Goal: Task Accomplishment & Management: Manage account settings

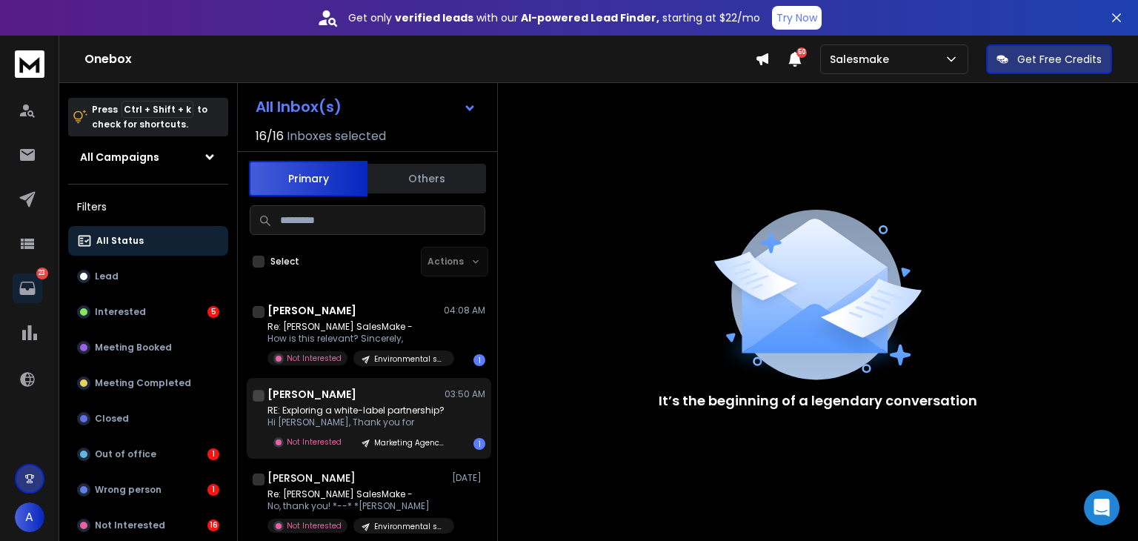
click at [424, 413] on p "RE: Exploring a white-label partnership?" at bounding box center [356, 410] width 178 height 12
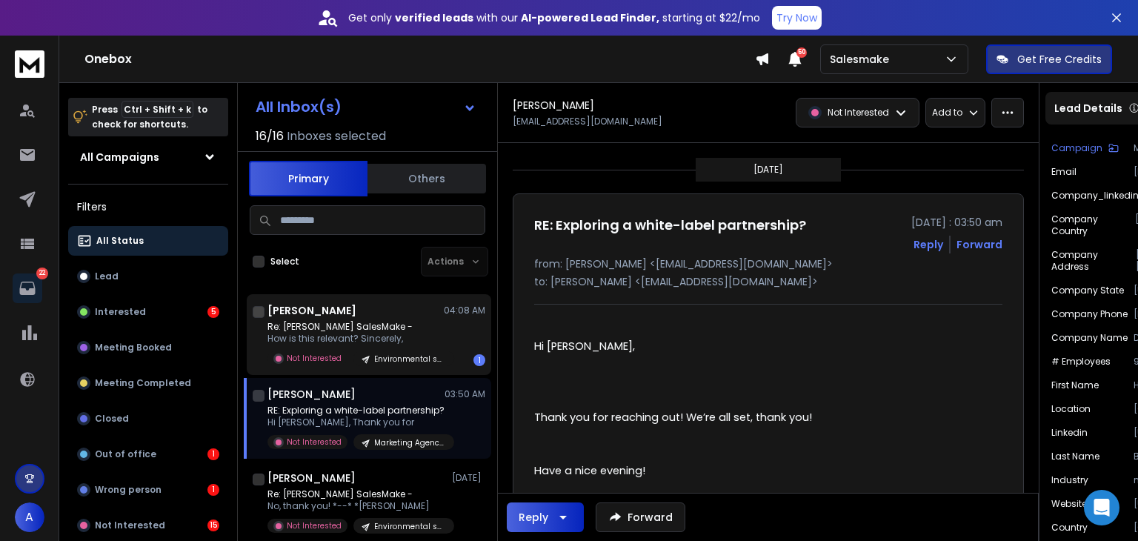
click at [368, 305] on div "Alex Brush 04:08 AM" at bounding box center [376, 310] width 218 height 15
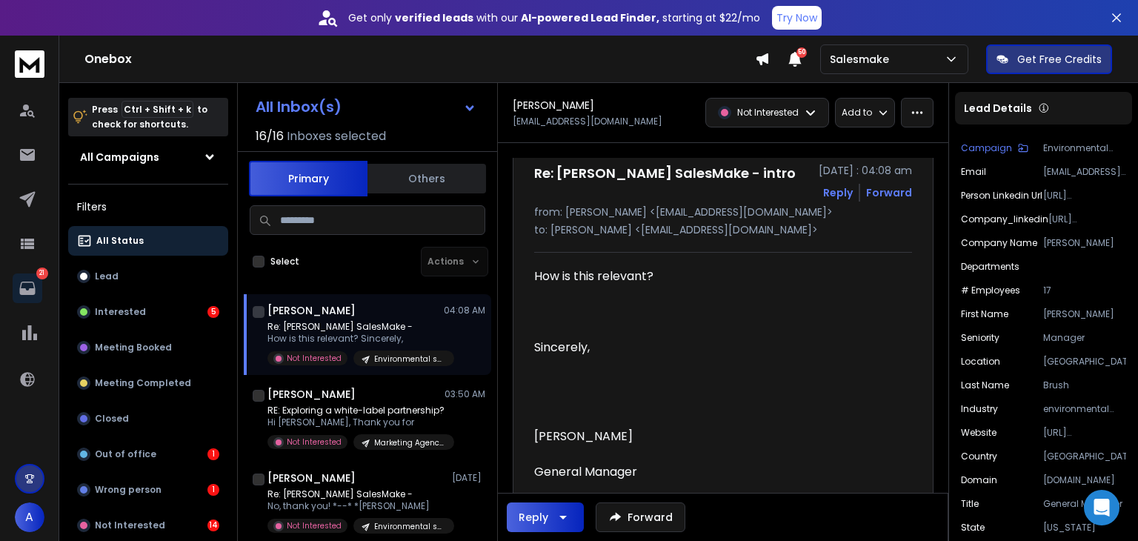
scroll to position [133, 0]
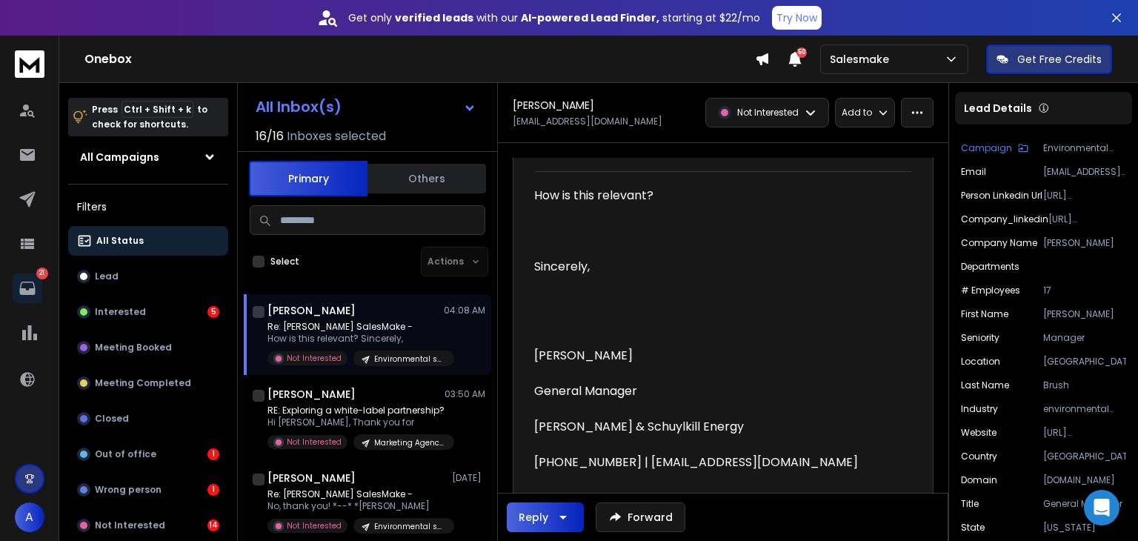
drag, startPoint x: 530, startPoint y: 424, endPoint x: 761, endPoint y: 418, distance: 231.2
copy div "[PERSON_NAME] & Schuylkill Energy"
click at [808, 394] on div "General Manager" at bounding box center [717, 391] width 366 height 18
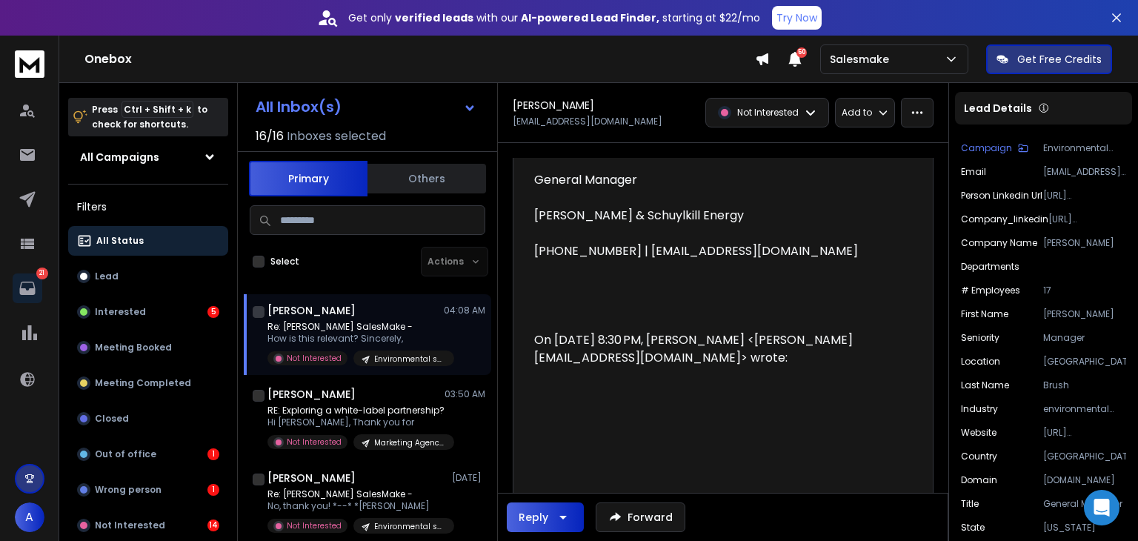
scroll to position [310, 0]
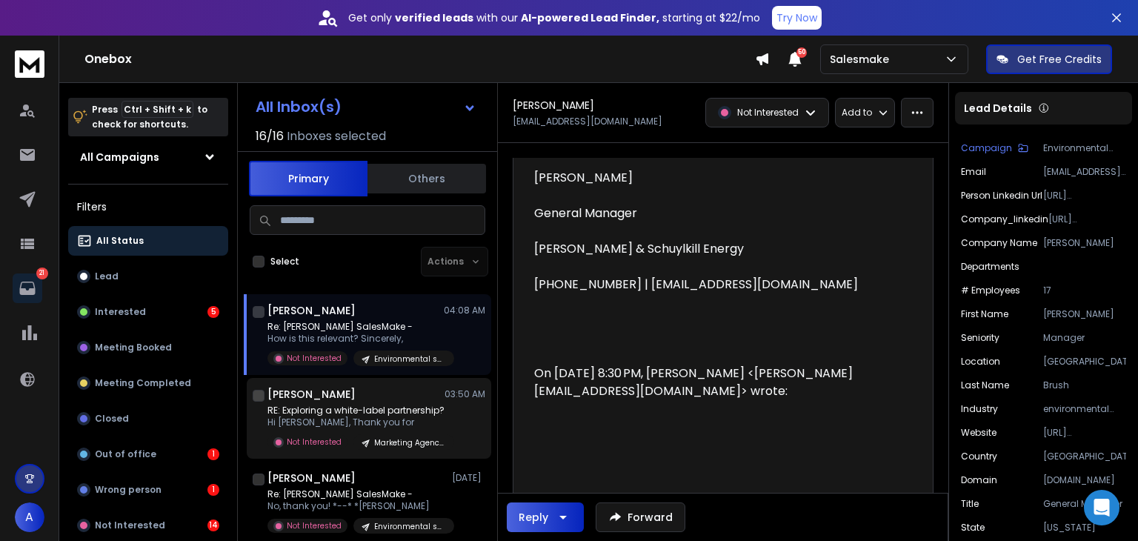
click at [384, 416] on p "RE: Exploring a white-label partnership?" at bounding box center [356, 410] width 178 height 12
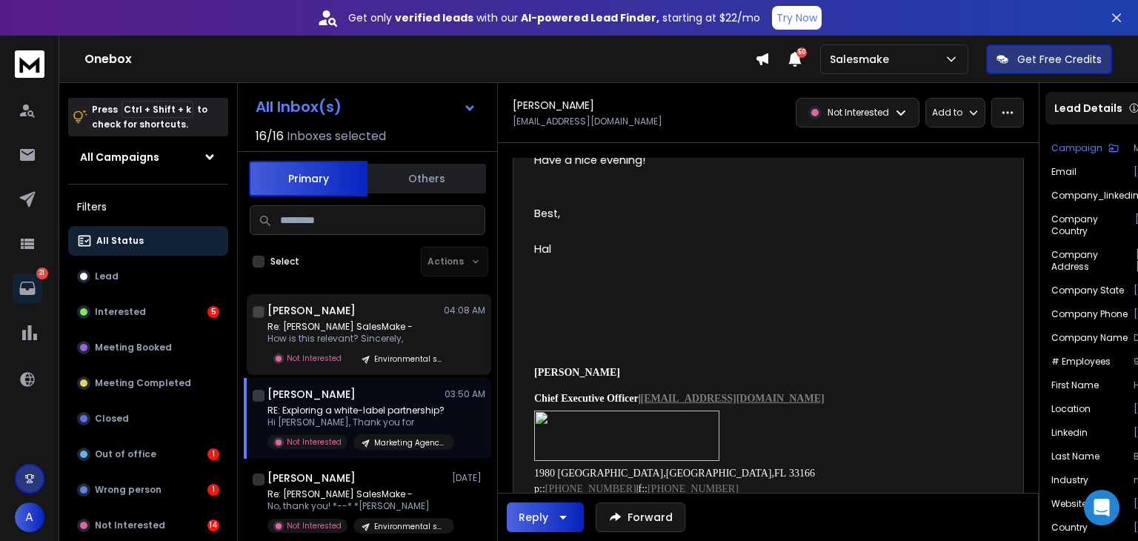
click at [427, 305] on div "[PERSON_NAME] 04:08 AM" at bounding box center [376, 310] width 218 height 15
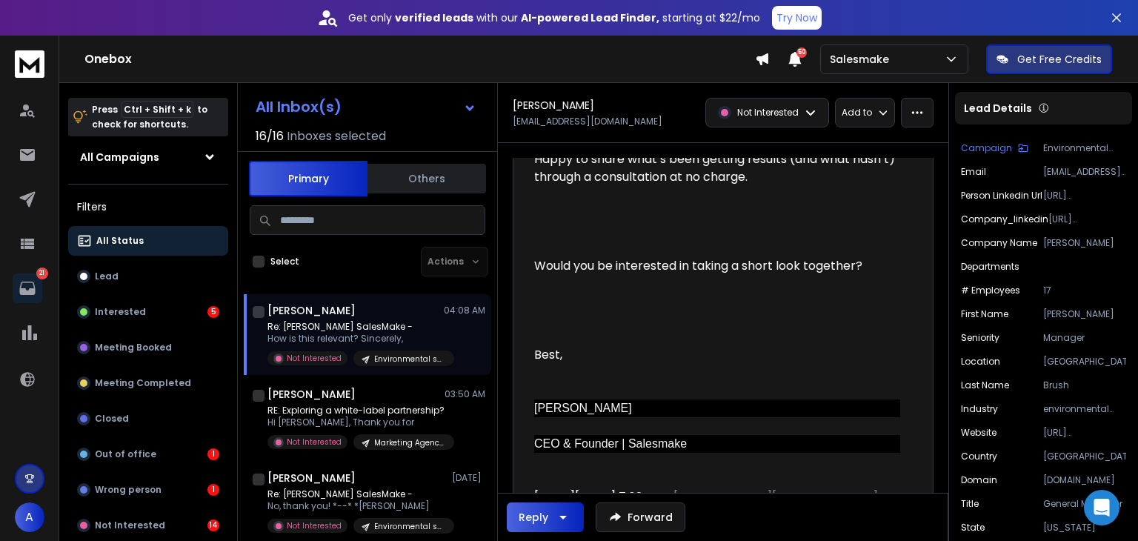
scroll to position [0, 0]
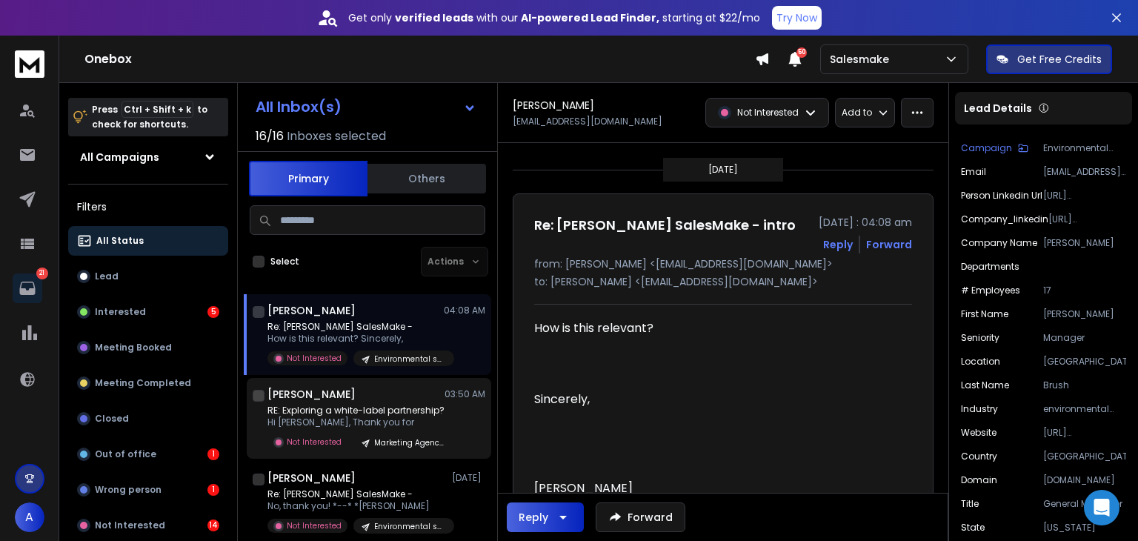
click at [365, 439] on icon at bounding box center [367, 442] width 13 height 13
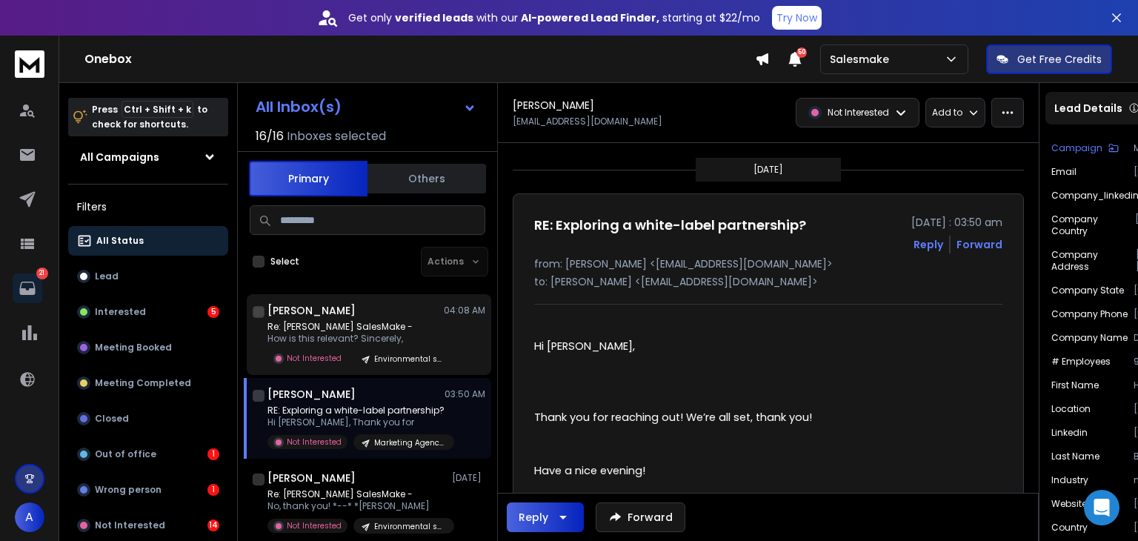
click at [406, 316] on div "[PERSON_NAME] 04:08 AM" at bounding box center [376, 310] width 218 height 15
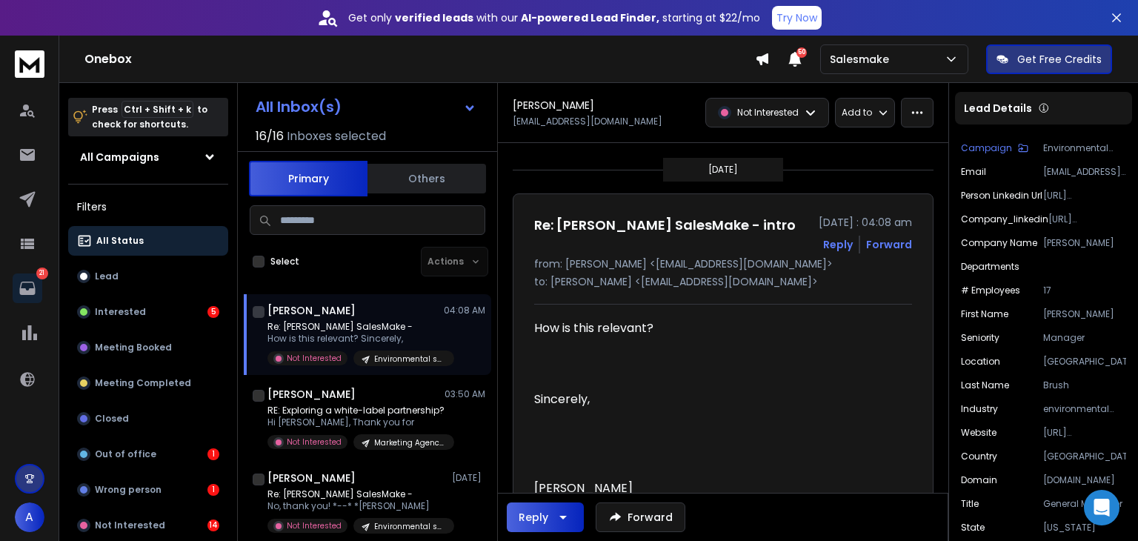
drag, startPoint x: 948, startPoint y: 196, endPoint x: 946, endPoint y: 232, distance: 35.6
click at [946, 232] on div "All Inbox(s) 16 / 16 Inboxes selected Primary Others Select Actions Alex Brush …" at bounding box center [687, 353] width 901 height 541
click at [858, 418] on div "Sincerely, [PERSON_NAME] General Manager [PERSON_NAME] & Schuylkill Energy [PHO…" at bounding box center [717, 497] width 366 height 249
drag, startPoint x: 942, startPoint y: 196, endPoint x: 948, endPoint y: 226, distance: 30.2
click at [948, 226] on div "All Inbox(s) 16 / 16 Inboxes selected Primary Others Select Actions Alex Brush …" at bounding box center [687, 353] width 901 height 541
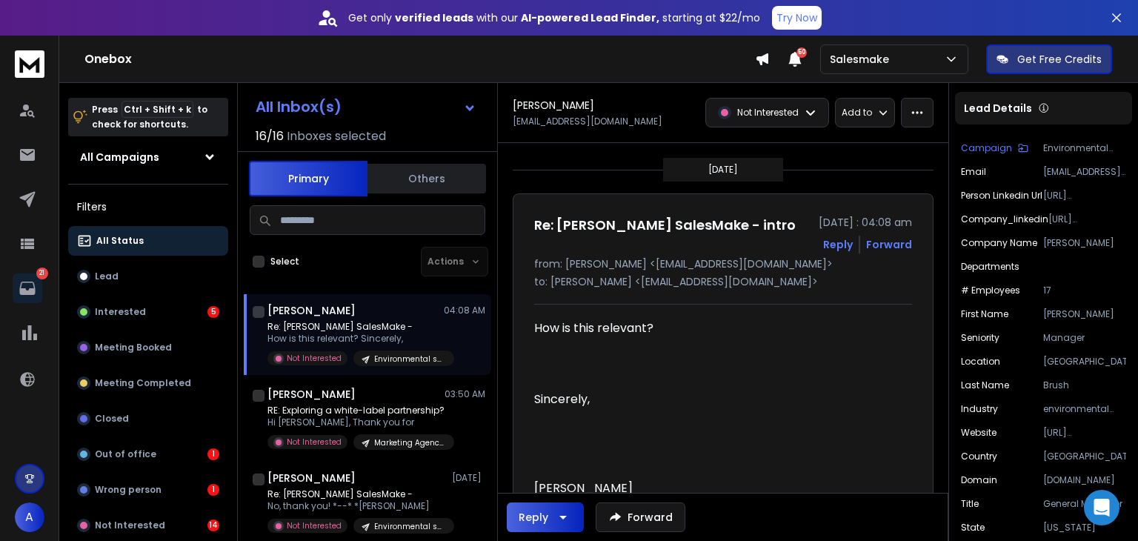
click at [804, 462] on div "Sincerely, [PERSON_NAME] General Manager [PERSON_NAME] & Schuylkill Energy [PHO…" at bounding box center [717, 497] width 366 height 249
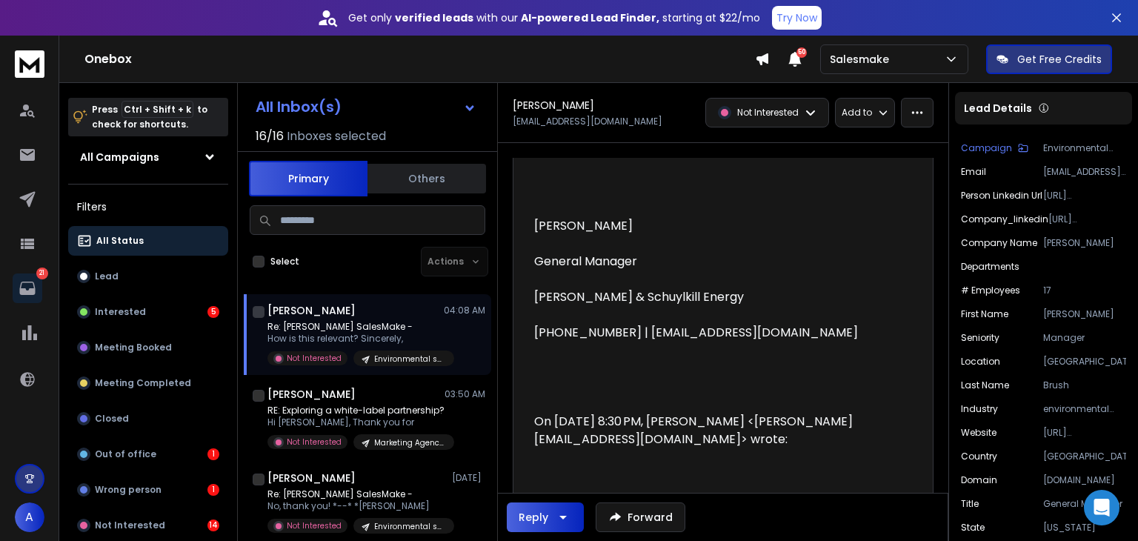
scroll to position [251, 0]
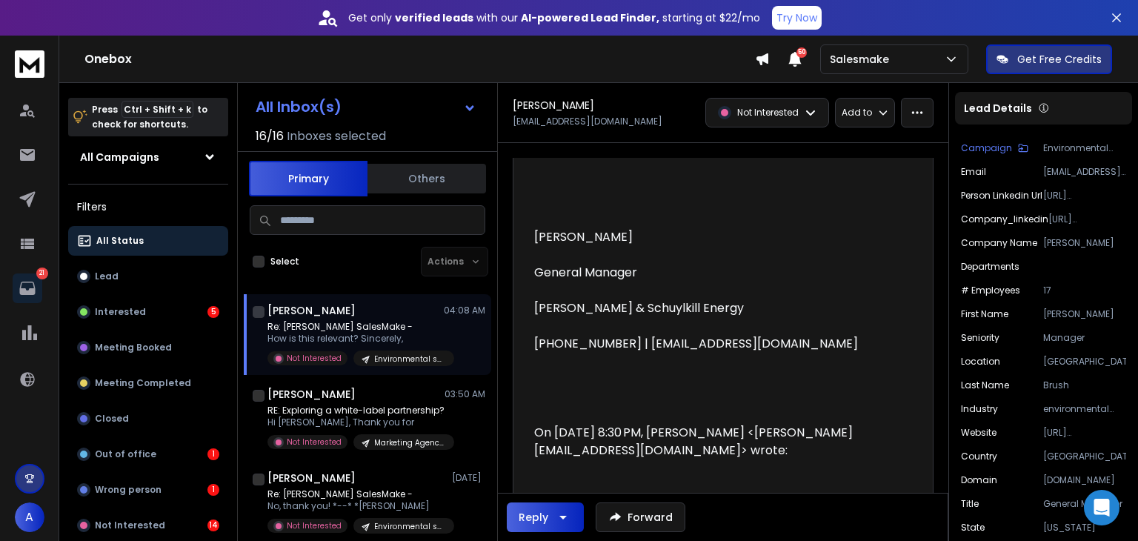
drag, startPoint x: 532, startPoint y: 301, endPoint x: 788, endPoint y: 309, distance: 256.4
copy div "[PERSON_NAME] & Schuylkill Energy"
click at [869, 30] on div "Get only verified leads with our AI-powered Lead Finder, starting at $22/mo Try…" at bounding box center [569, 18] width 1138 height 36
click at [861, 49] on button "Salesmake" at bounding box center [894, 59] width 148 height 30
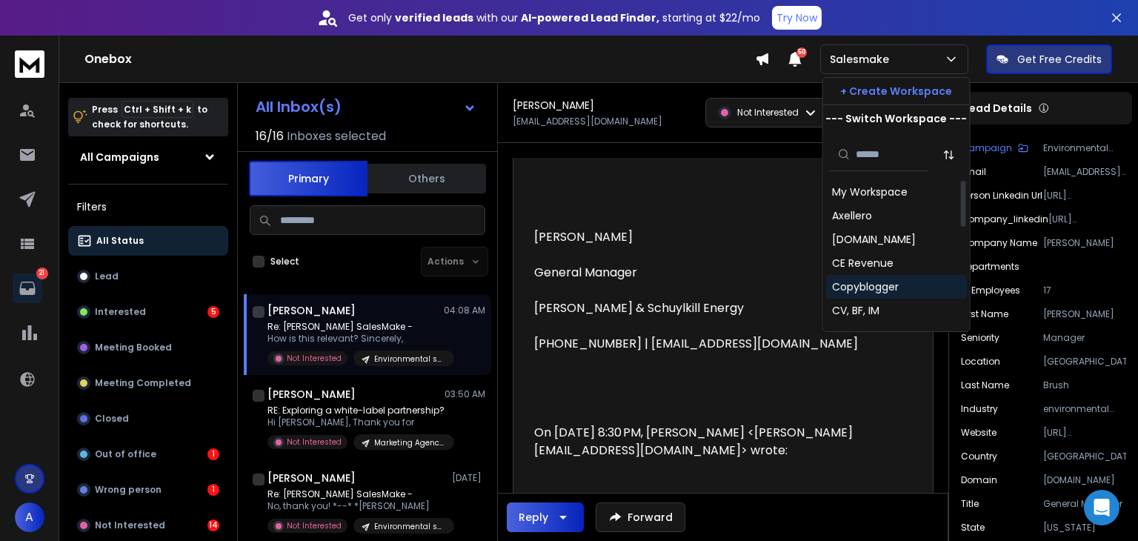
click at [890, 299] on div "CV, BF, IM" at bounding box center [896, 311] width 141 height 24
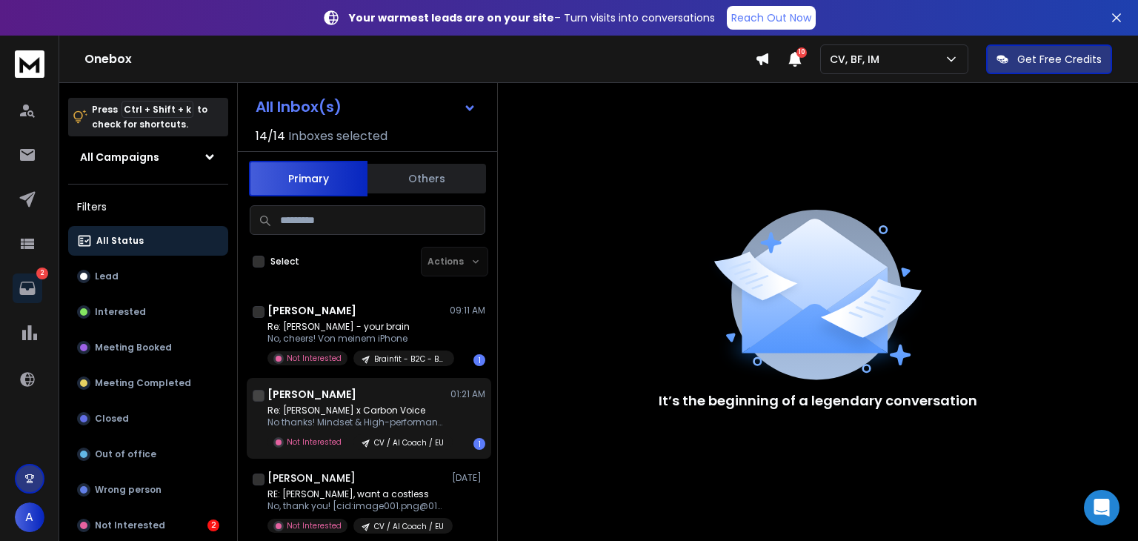
click at [388, 398] on div "Kathleen Fors 01:21 AM" at bounding box center [376, 394] width 218 height 15
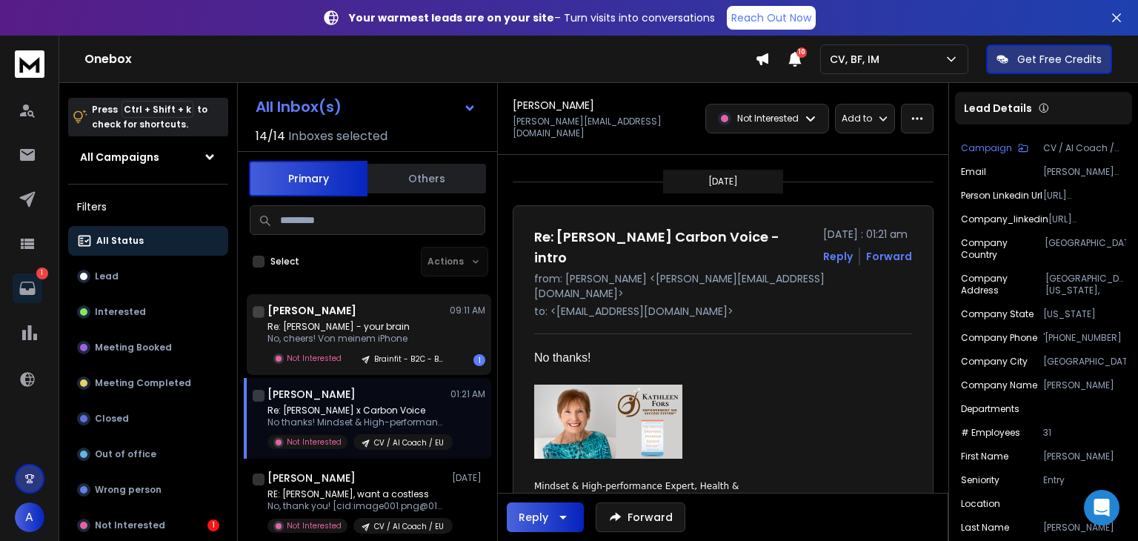
click at [393, 304] on div "Melanie Blaue 09:11 AM" at bounding box center [376, 310] width 218 height 15
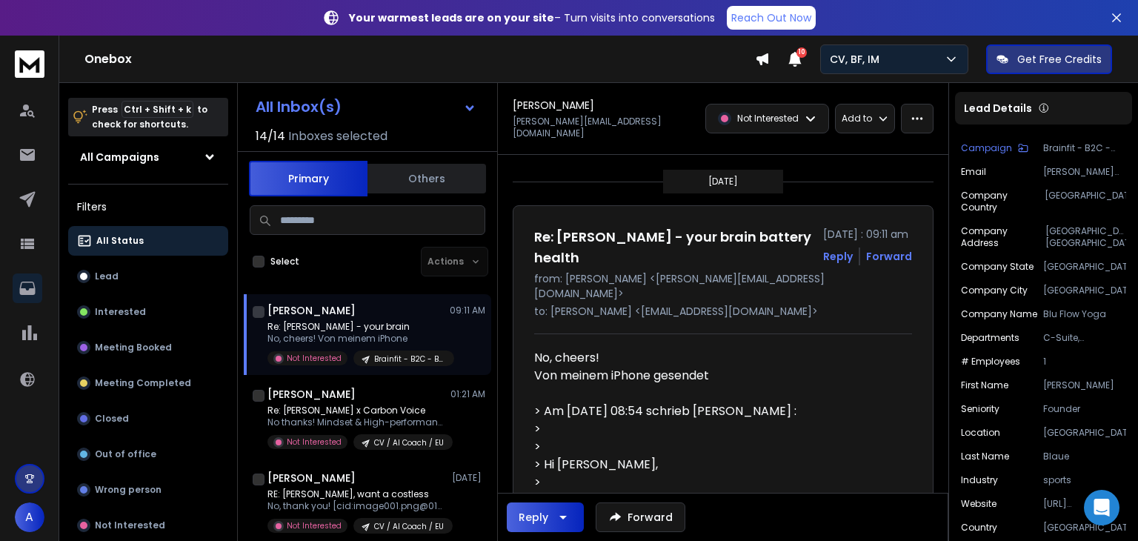
click at [883, 64] on p "CV, BF, IM" at bounding box center [858, 59] width 56 height 15
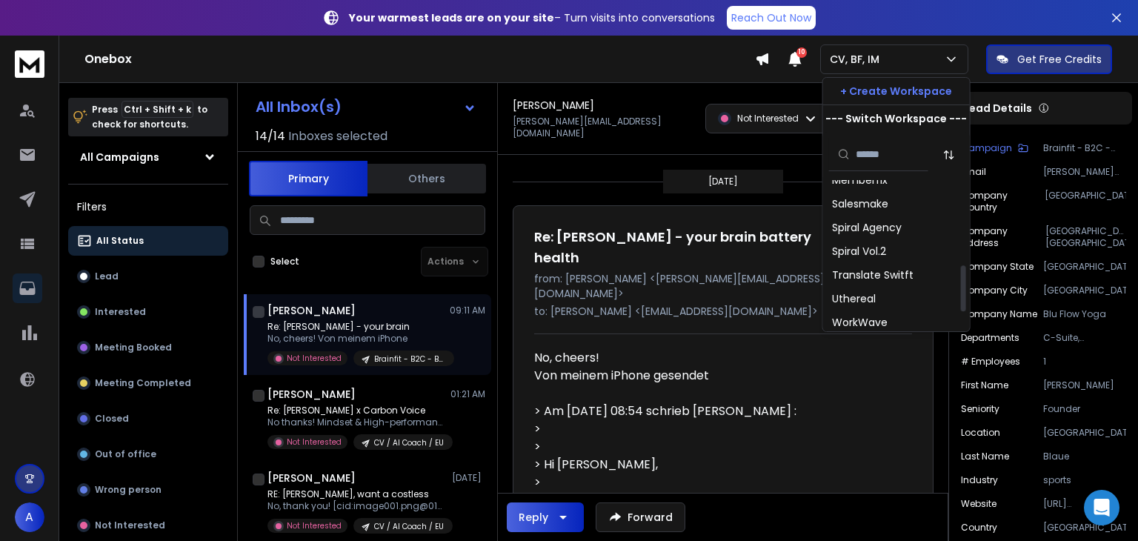
scroll to position [326, 0]
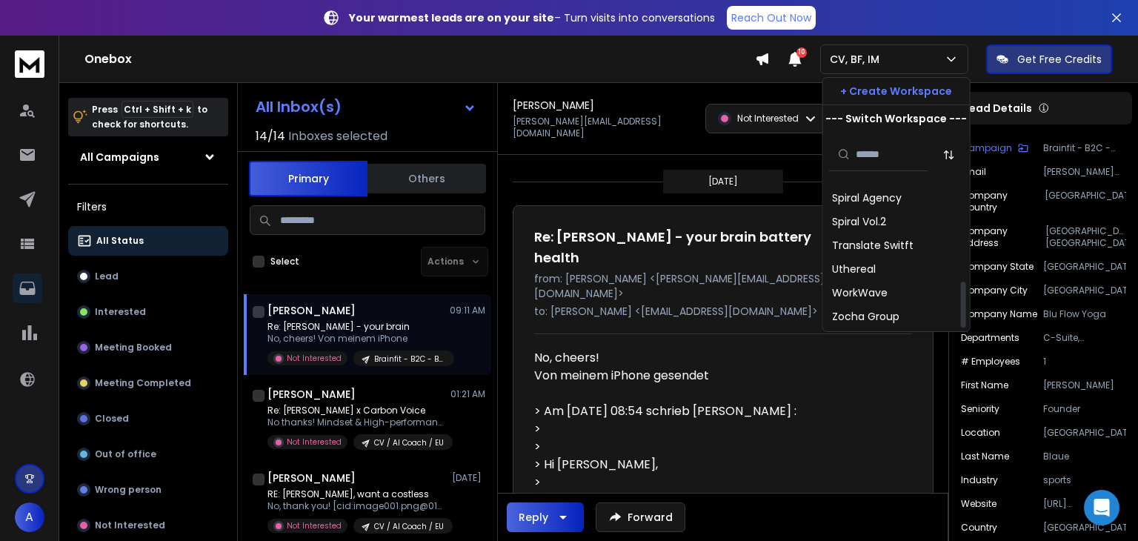
drag, startPoint x: 963, startPoint y: 200, endPoint x: 922, endPoint y: 293, distance: 101.2
click at [961, 307] on div at bounding box center [963, 304] width 5 height 46
click at [902, 288] on div "WorkWave" at bounding box center [896, 293] width 141 height 24
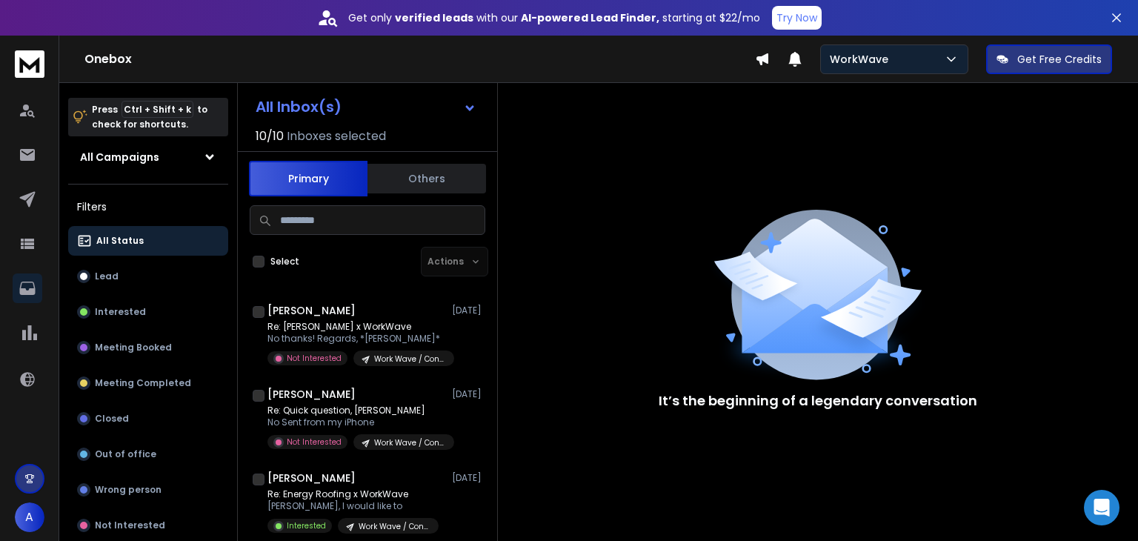
click at [910, 54] on div "WorkWave" at bounding box center [894, 59] width 129 height 15
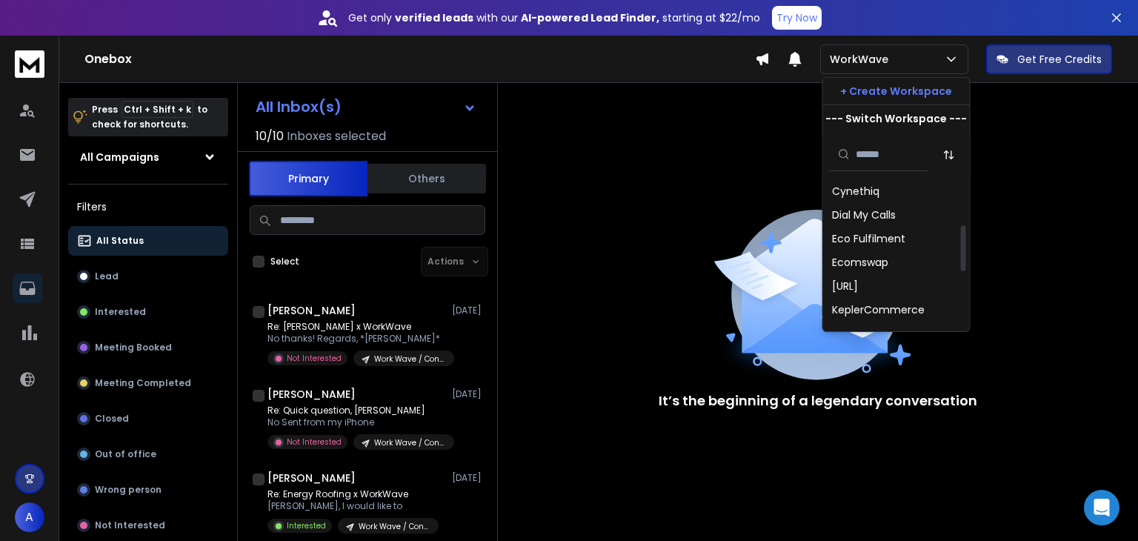
drag, startPoint x: 963, startPoint y: 196, endPoint x: 978, endPoint y: 241, distance: 46.8
click at [966, 241] on div at bounding box center [963, 248] width 5 height 46
click at [880, 234] on div "Eco Fulfilment" at bounding box center [868, 240] width 73 height 15
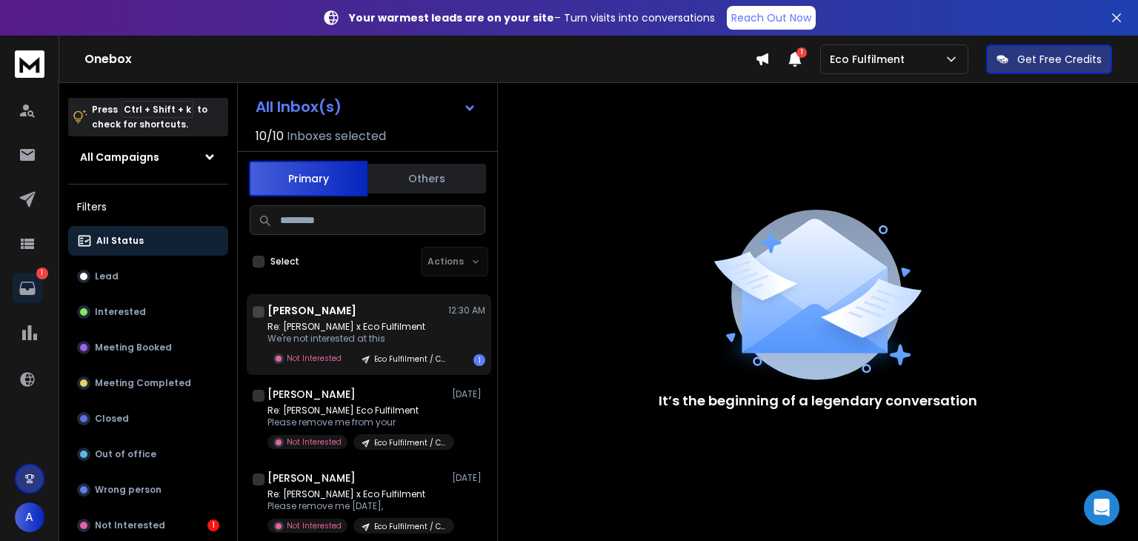
click at [422, 327] on p "Re: Tosha x Eco Fulfilment" at bounding box center [356, 327] width 178 height 12
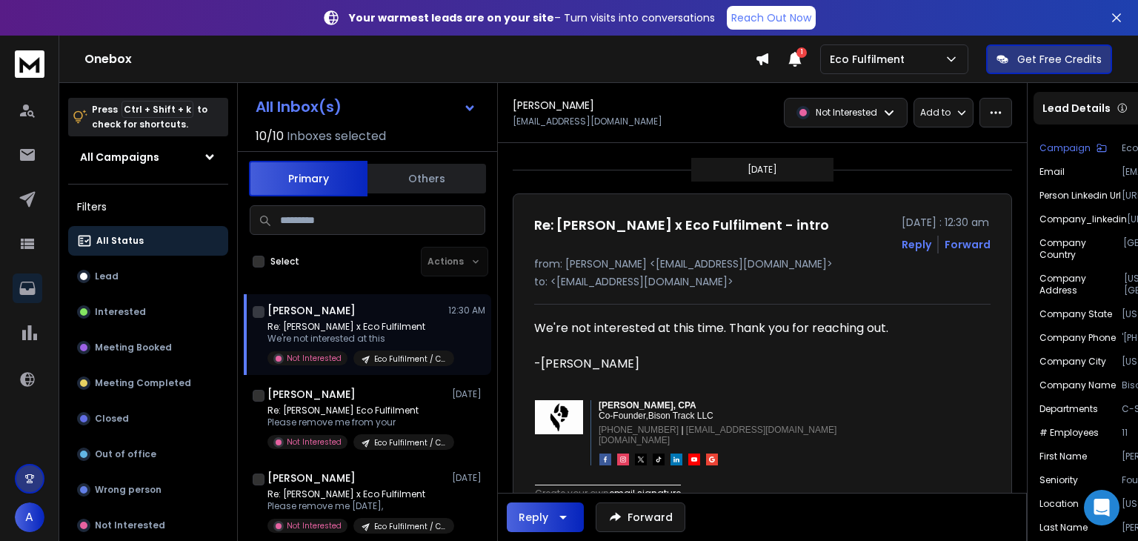
click at [384, 376] on div "Tosha Lackey 12:30 AM Re: Tosha x Eco Fulfilment We're not interested at this N…" at bounding box center [367, 491] width 259 height 400
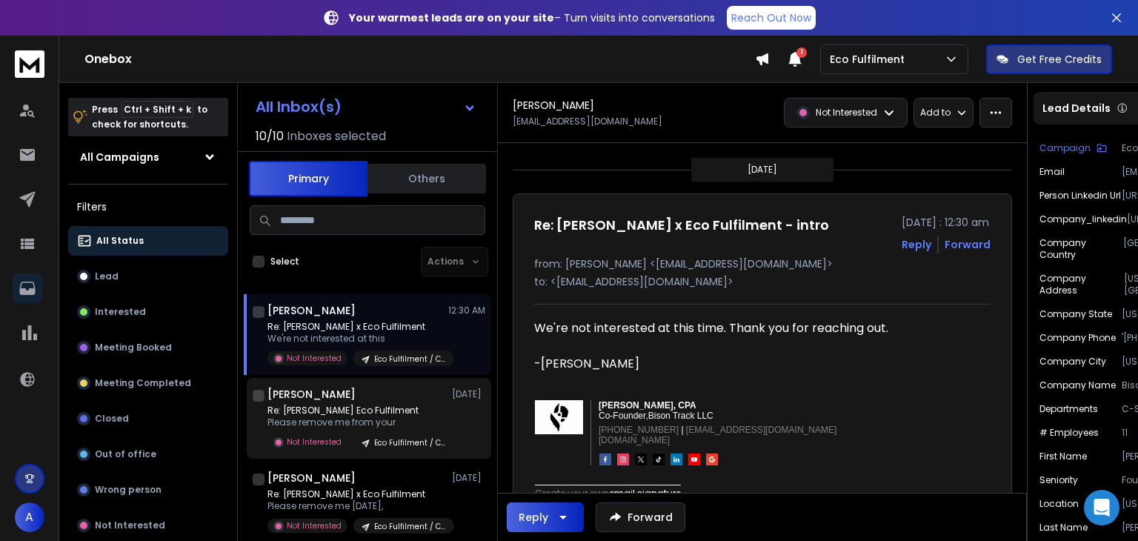
click at [389, 395] on div "Natalie Gill 11 Aug" at bounding box center [376, 394] width 218 height 15
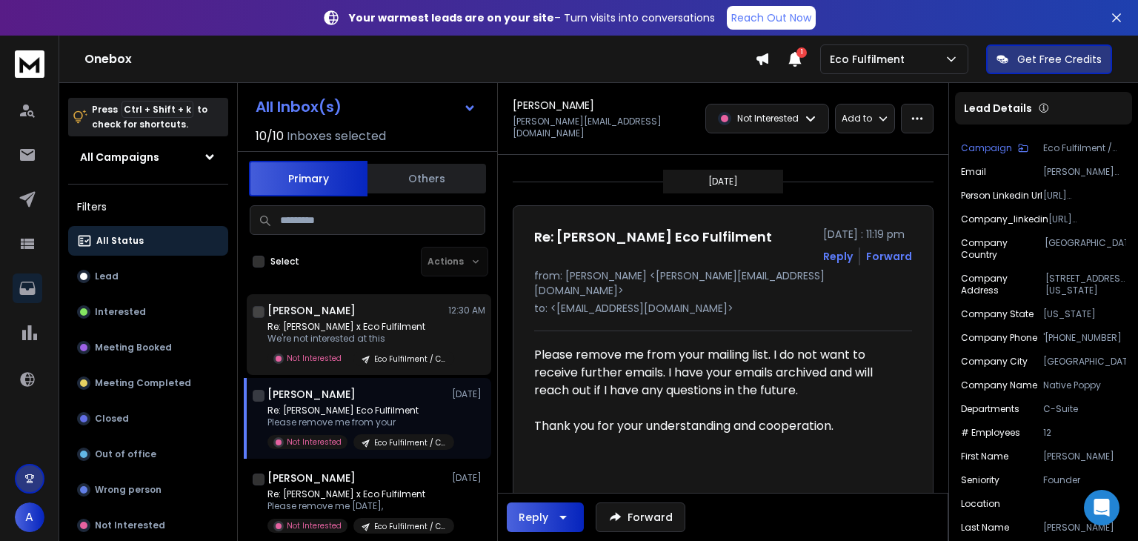
click at [390, 324] on p "Re: Tosha x Eco Fulfilment" at bounding box center [356, 327] width 178 height 12
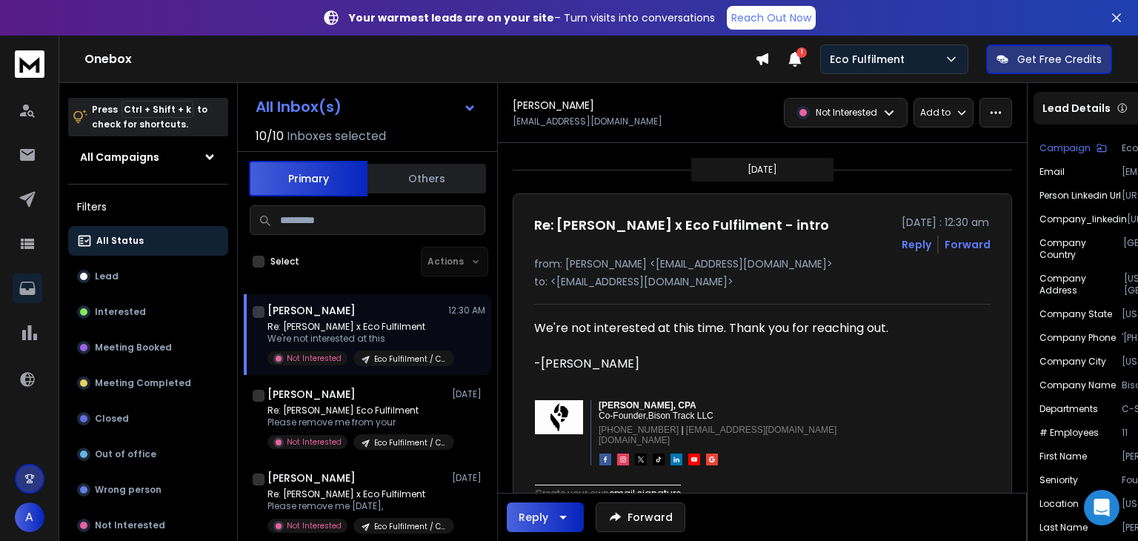
click at [859, 69] on button "Eco Fulfilment" at bounding box center [894, 59] width 148 height 30
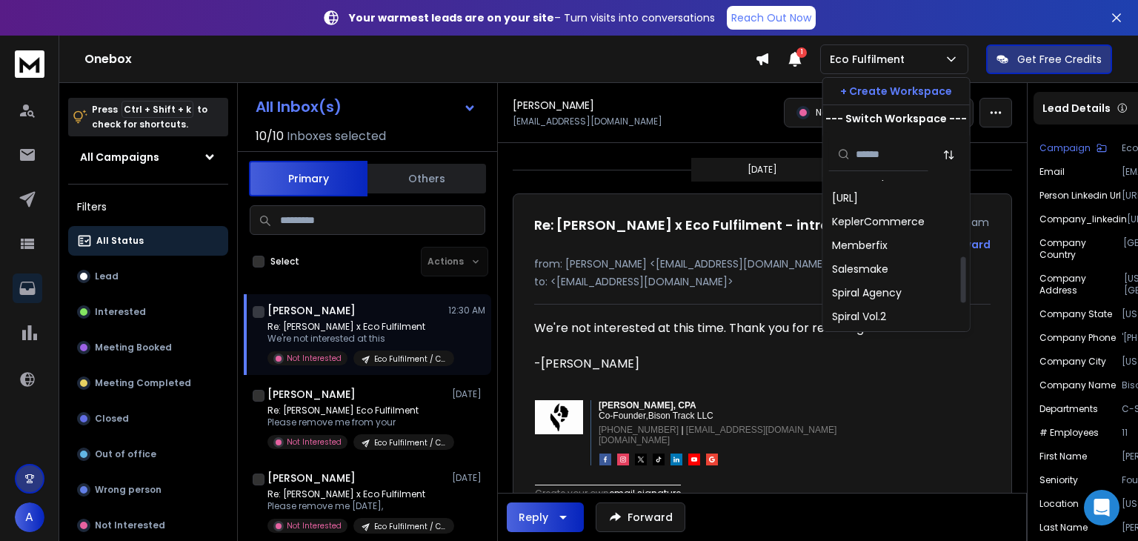
scroll to position [245, 0]
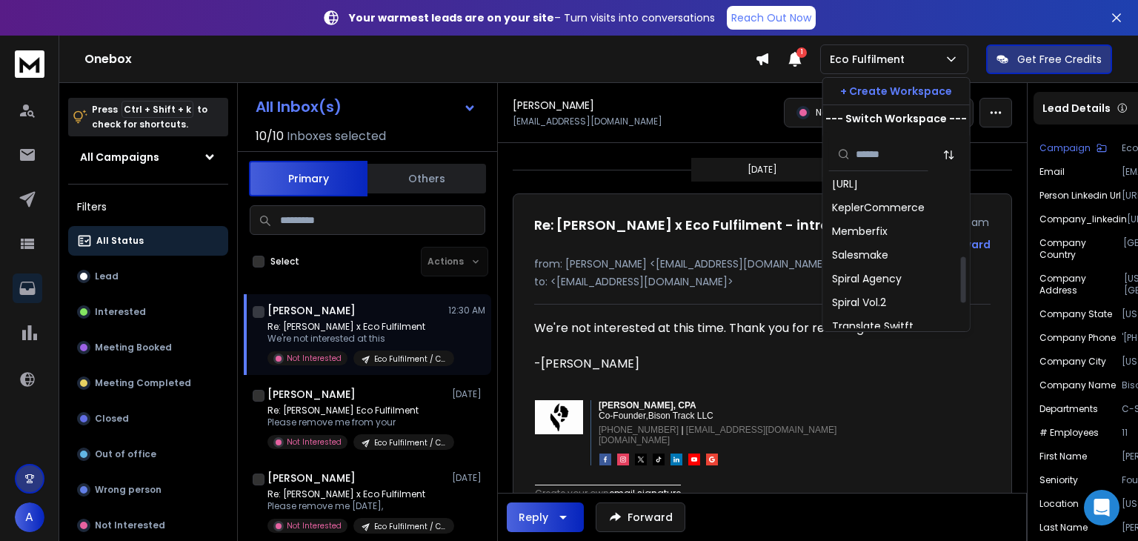
drag, startPoint x: 963, startPoint y: 207, endPoint x: 936, endPoint y: 282, distance: 80.1
click at [961, 282] on div at bounding box center [963, 279] width 5 height 46
click at [909, 267] on div "Spiral Agency" at bounding box center [896, 279] width 141 height 24
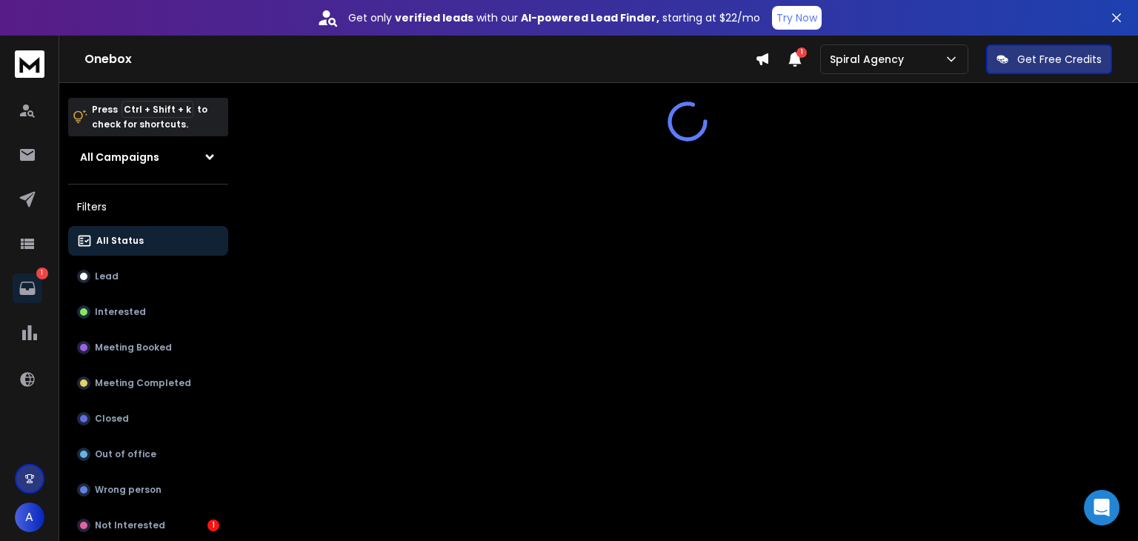
click at [883, 64] on p "Spiral Agency" at bounding box center [870, 59] width 80 height 15
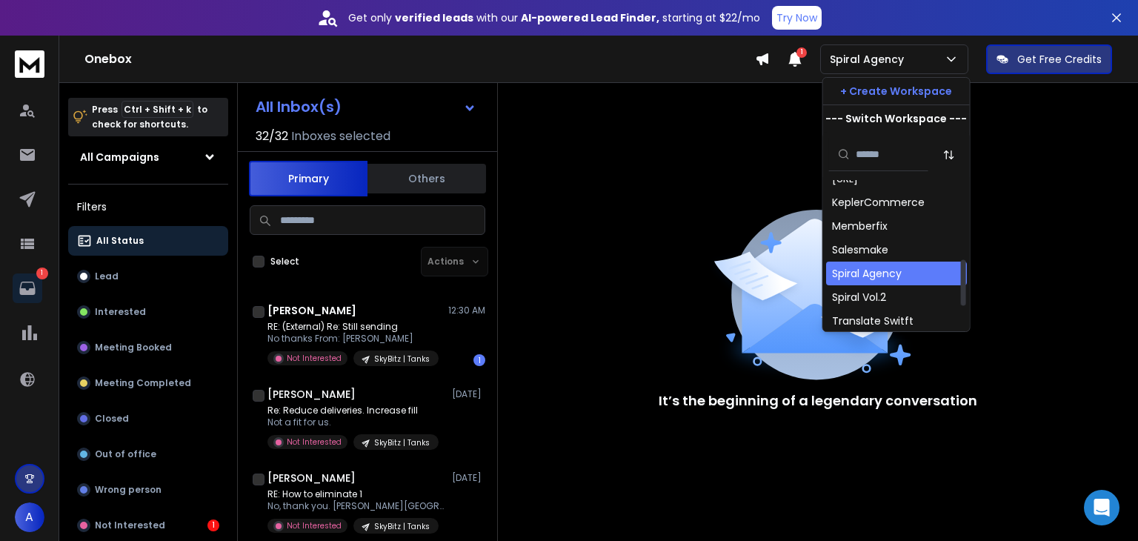
scroll to position [255, 0]
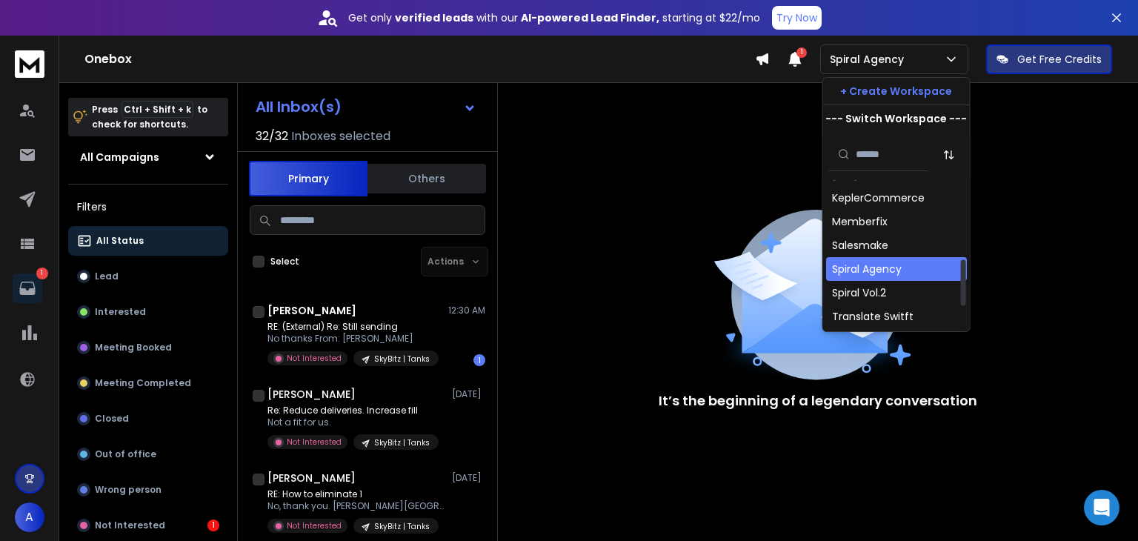
drag, startPoint x: 964, startPoint y: 203, endPoint x: 955, endPoint y: 282, distance: 79.8
click at [961, 282] on div at bounding box center [963, 282] width 5 height 46
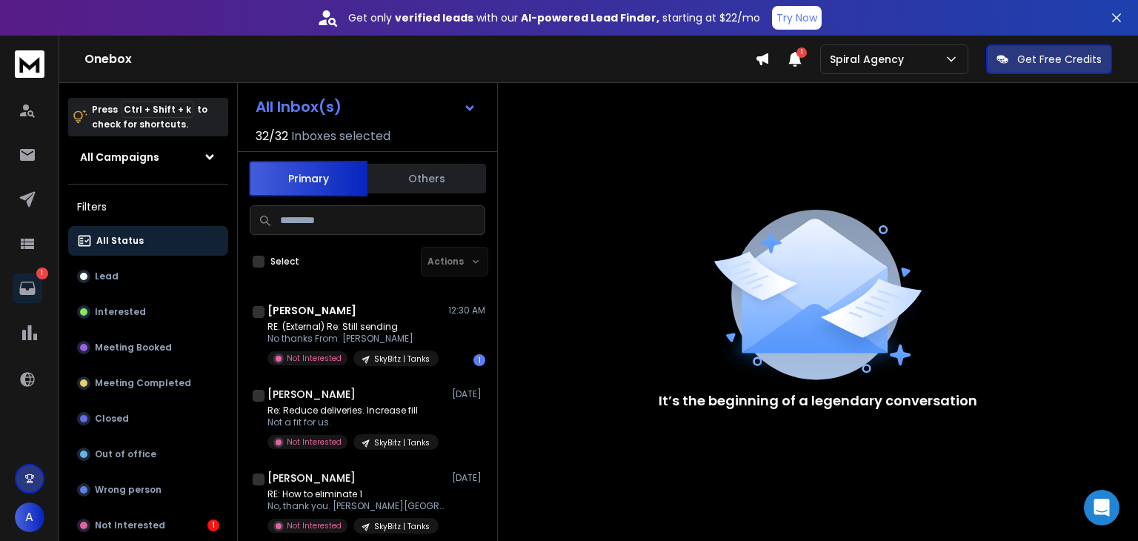
drag, startPoint x: 499, startPoint y: 303, endPoint x: 501, endPoint y: 330, distance: 26.8
click at [501, 330] on div "It’s the beginning of a legendary conversation" at bounding box center [818, 313] width 640 height 460
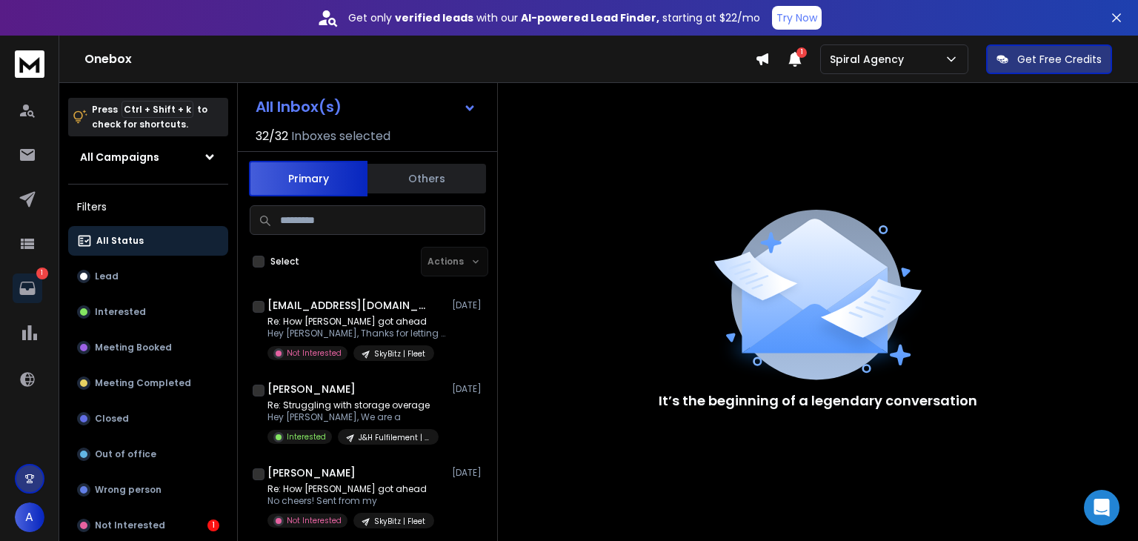
scroll to position [0, 0]
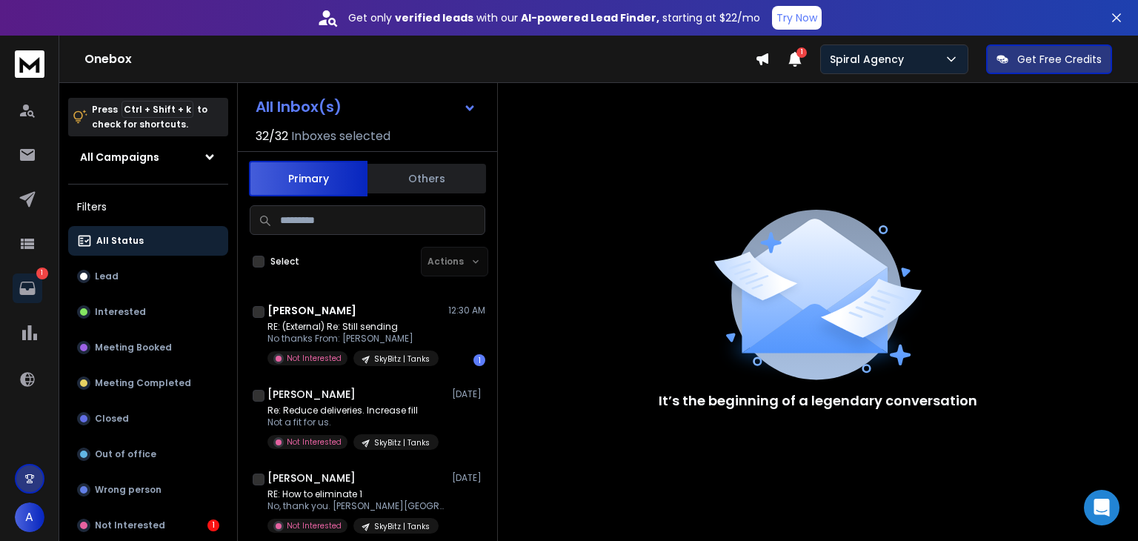
drag, startPoint x: 876, startPoint y: 90, endPoint x: 893, endPoint y: 63, distance: 32.3
click at [877, 90] on div "It’s the beginning of a legendary conversation" at bounding box center [818, 313] width 640 height 460
click at [893, 60] on p "Spiral Agency" at bounding box center [870, 59] width 80 height 15
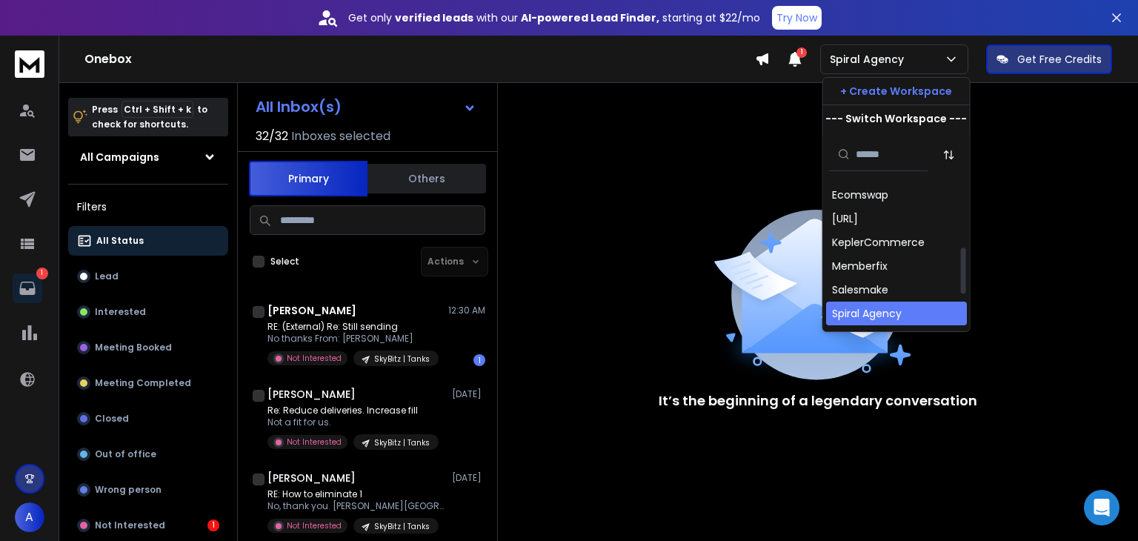
scroll to position [207, 0]
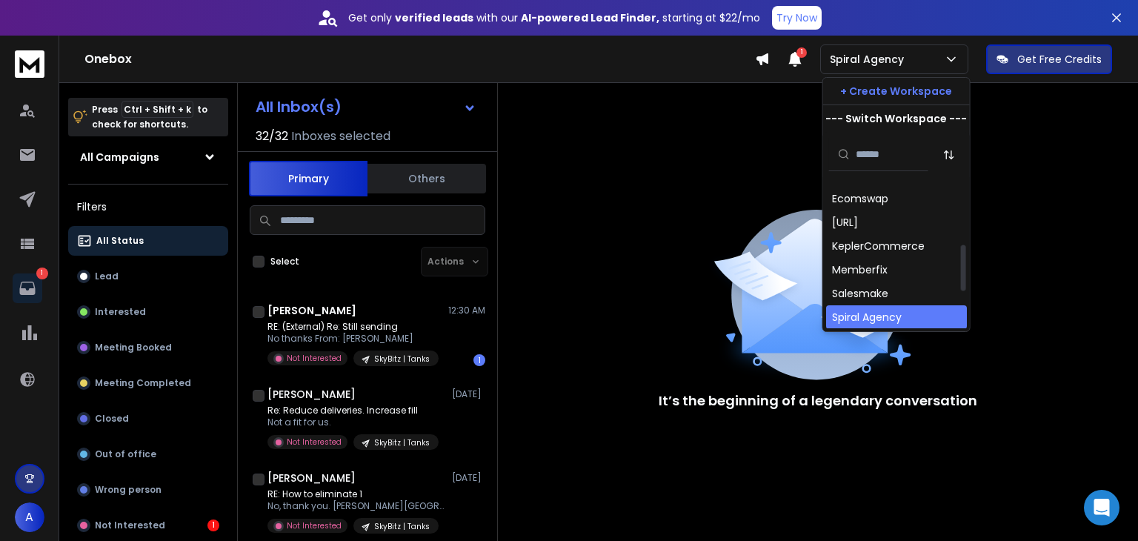
drag, startPoint x: 963, startPoint y: 210, endPoint x: 966, endPoint y: 273, distance: 63.8
click at [966, 273] on div at bounding box center [963, 267] width 5 height 46
click at [901, 284] on div "Salesmake" at bounding box center [896, 293] width 141 height 24
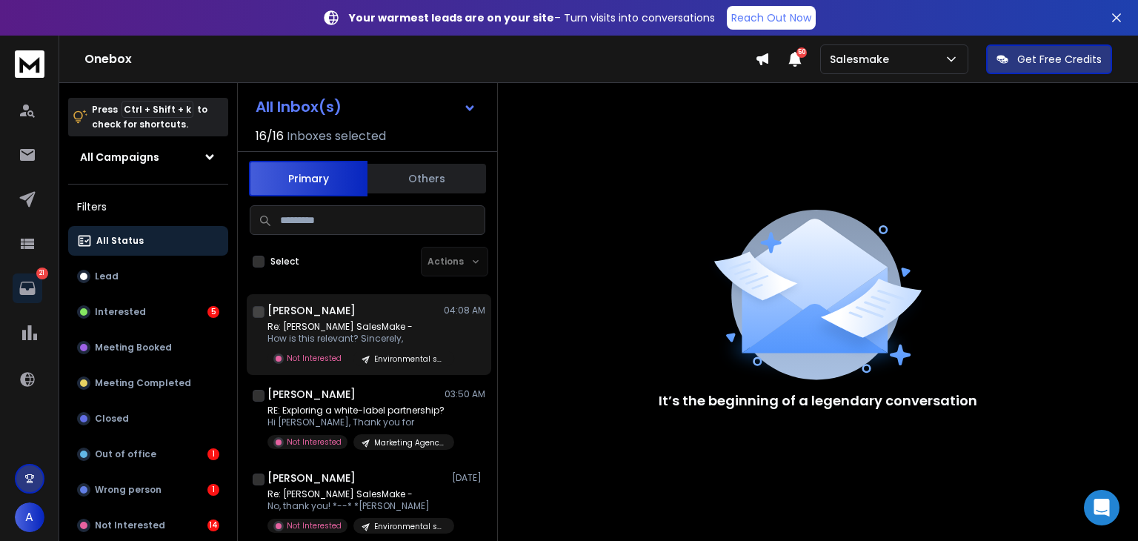
click at [400, 307] on div "[PERSON_NAME] 04:08 AM" at bounding box center [376, 310] width 218 height 15
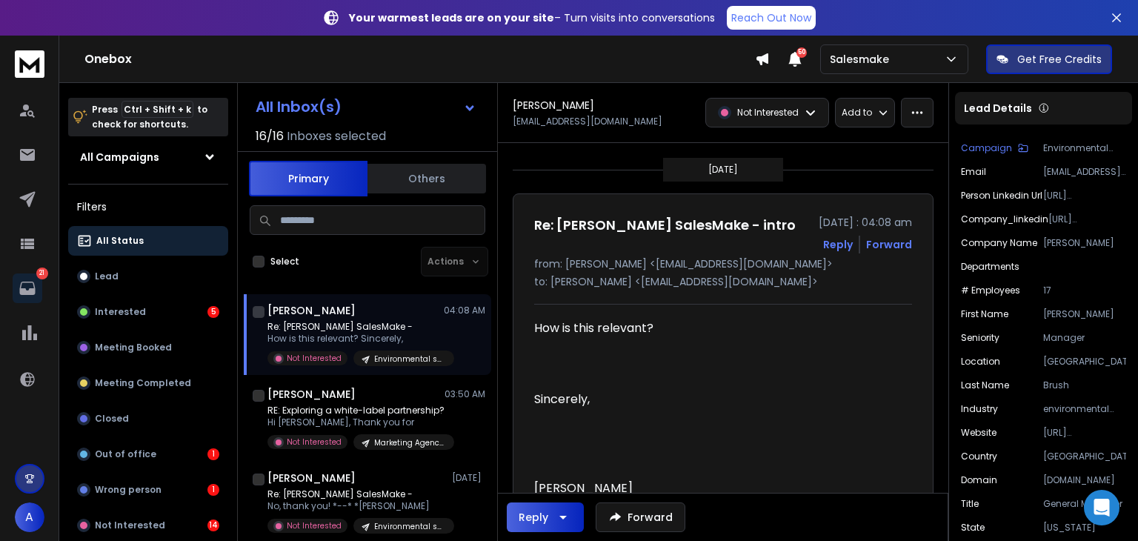
click at [724, 389] on div "Sincerely, [PERSON_NAME] General Manager [PERSON_NAME] & Schuylkill Energy [PHO…" at bounding box center [717, 497] width 366 height 249
drag, startPoint x: 942, startPoint y: 204, endPoint x: 947, endPoint y: 226, distance: 21.9
click at [947, 226] on div "[DATE] Re: [PERSON_NAME] SalesMake - intro [DATE] : 04:08 am Reply Forward from…" at bounding box center [723, 391] width 450 height 466
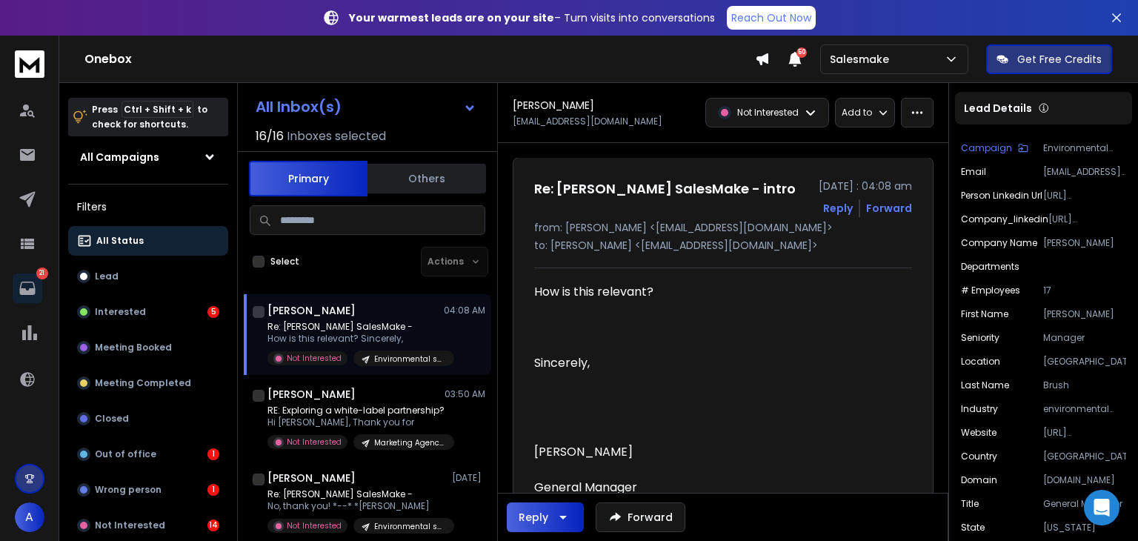
scroll to position [30, 0]
